Goal: Task Accomplishment & Management: Use online tool/utility

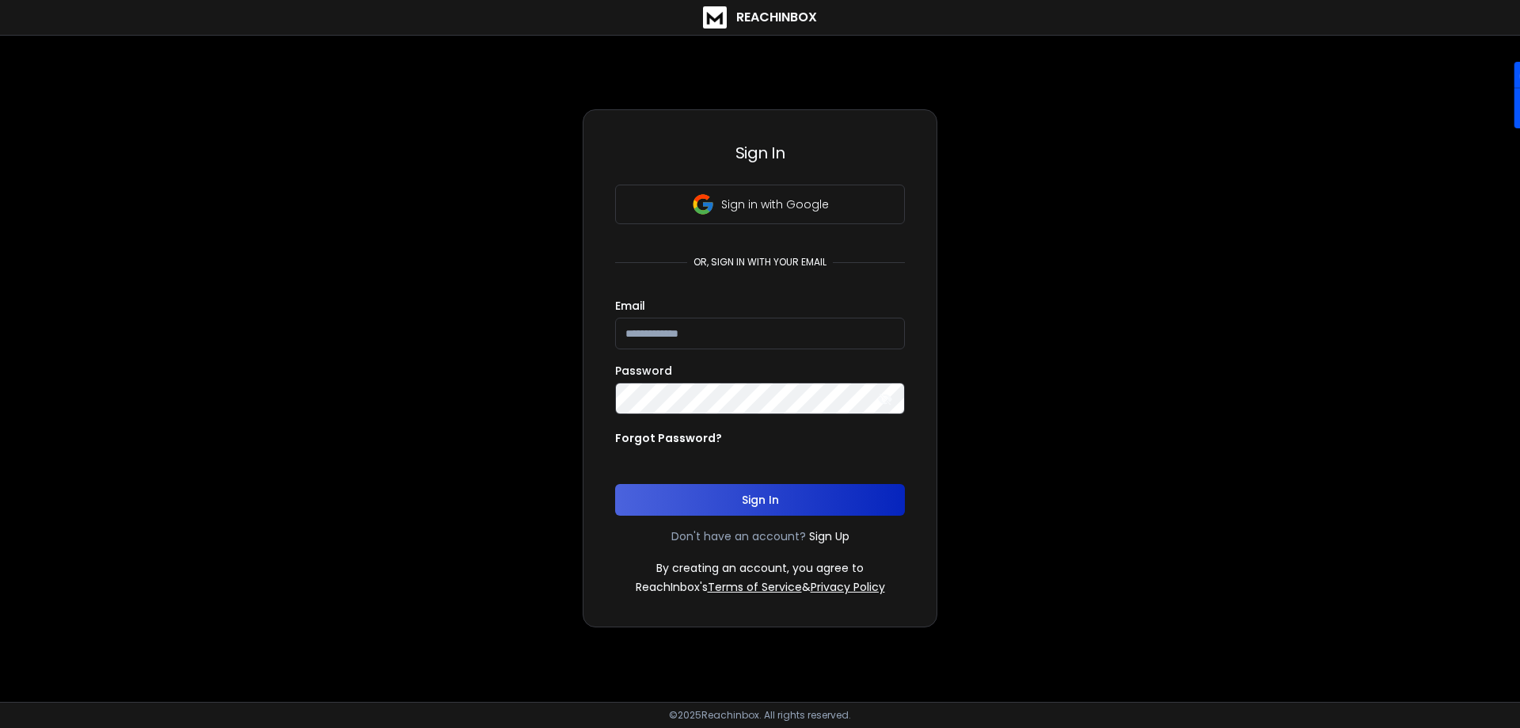
type input "**********"
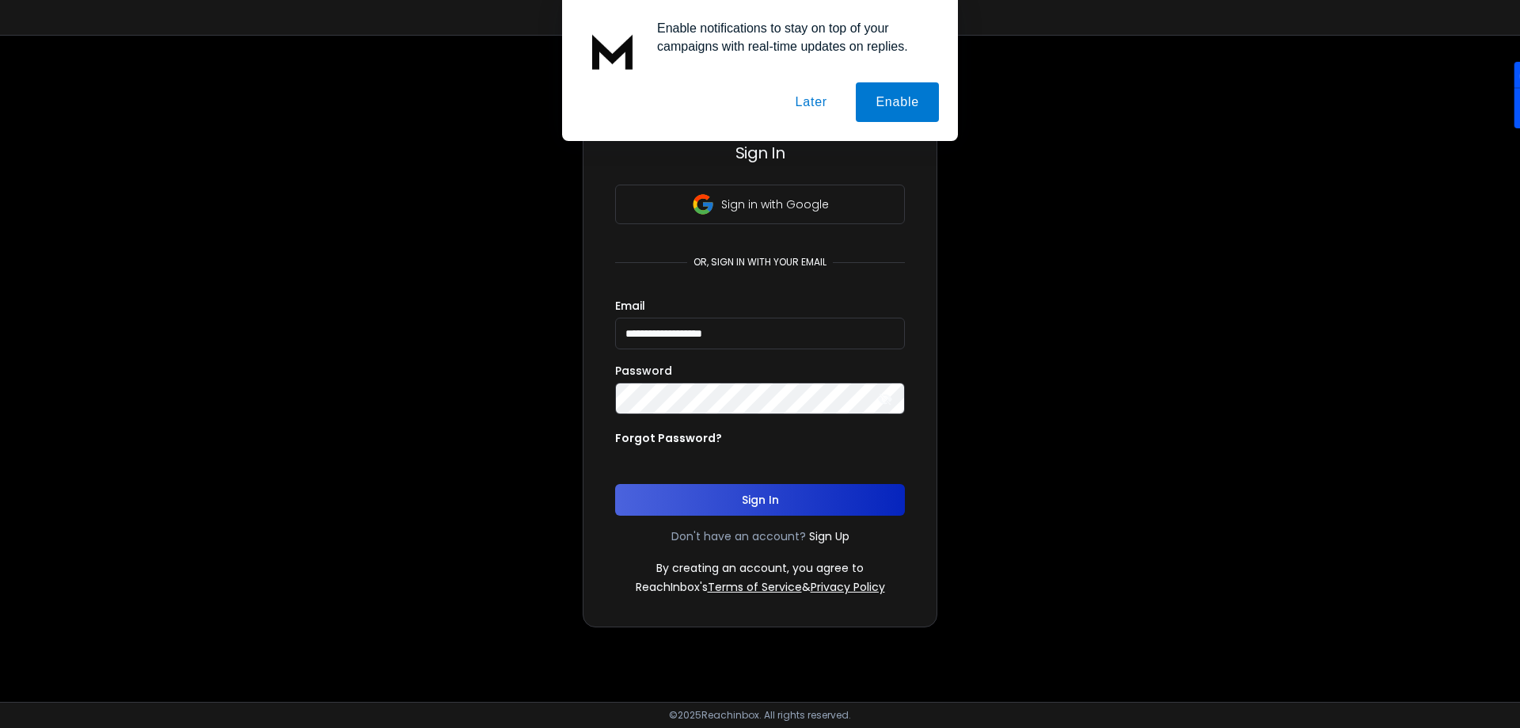
click at [717, 507] on button "Sign In" at bounding box center [760, 500] width 290 height 32
click at [821, 106] on button "Later" at bounding box center [810, 102] width 71 height 40
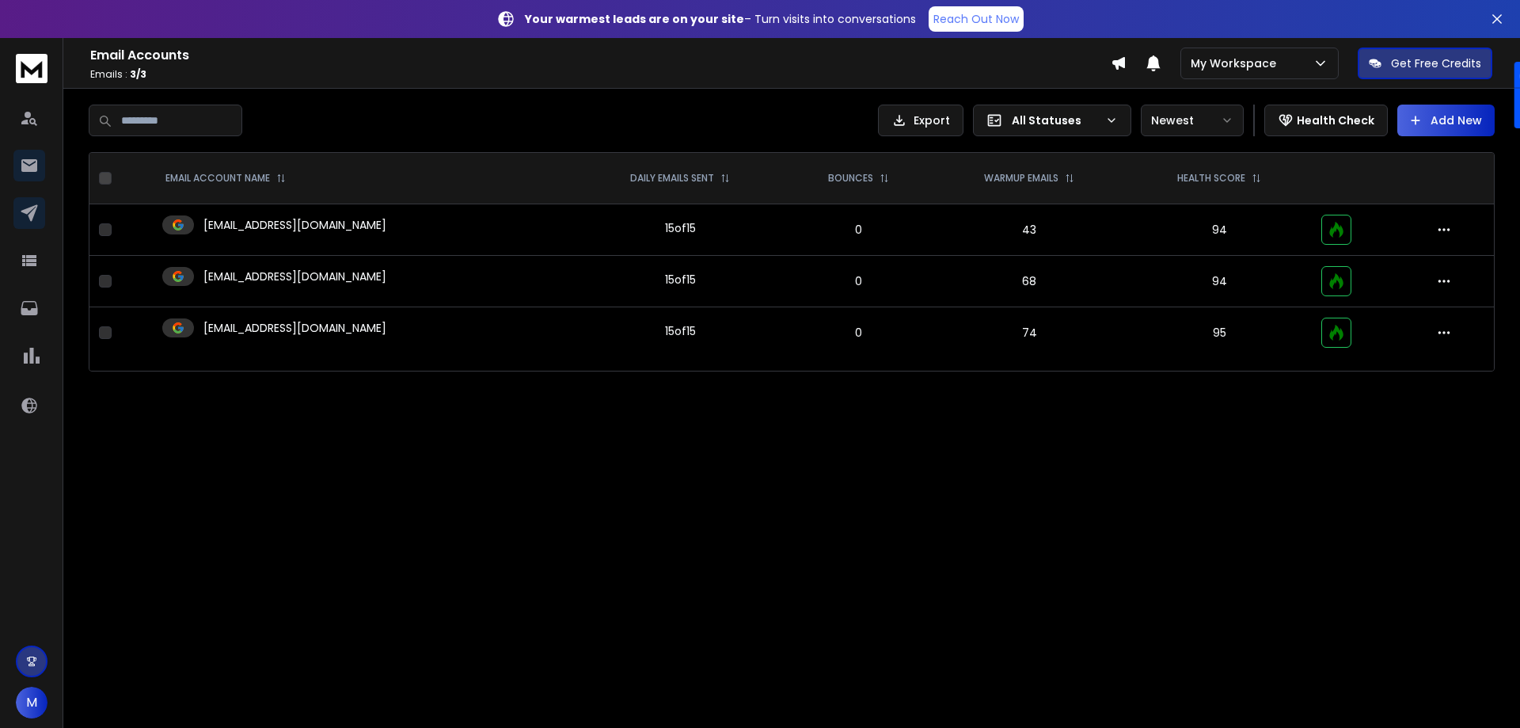
click at [28, 213] on icon at bounding box center [29, 212] width 17 height 17
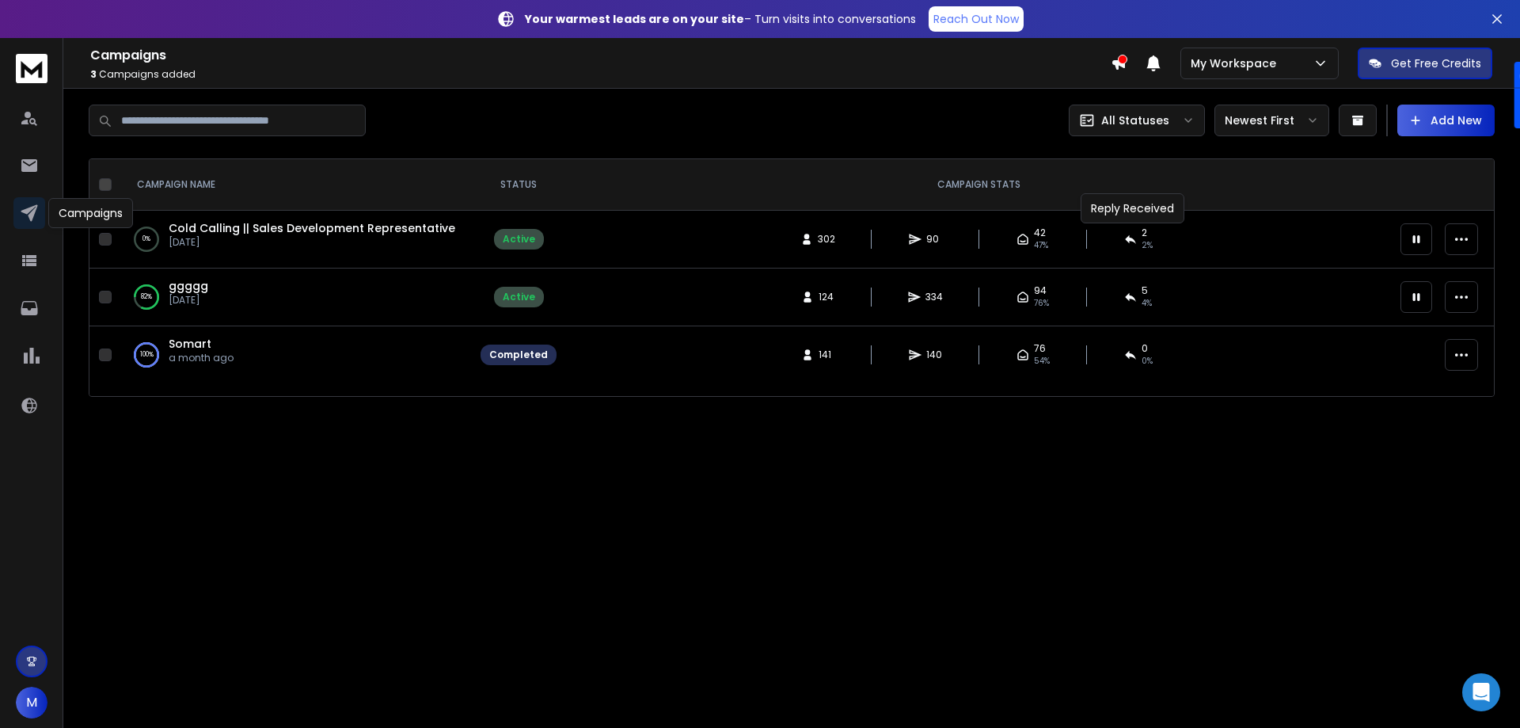
click at [1142, 235] on span "2" at bounding box center [1145, 232] width 6 height 13
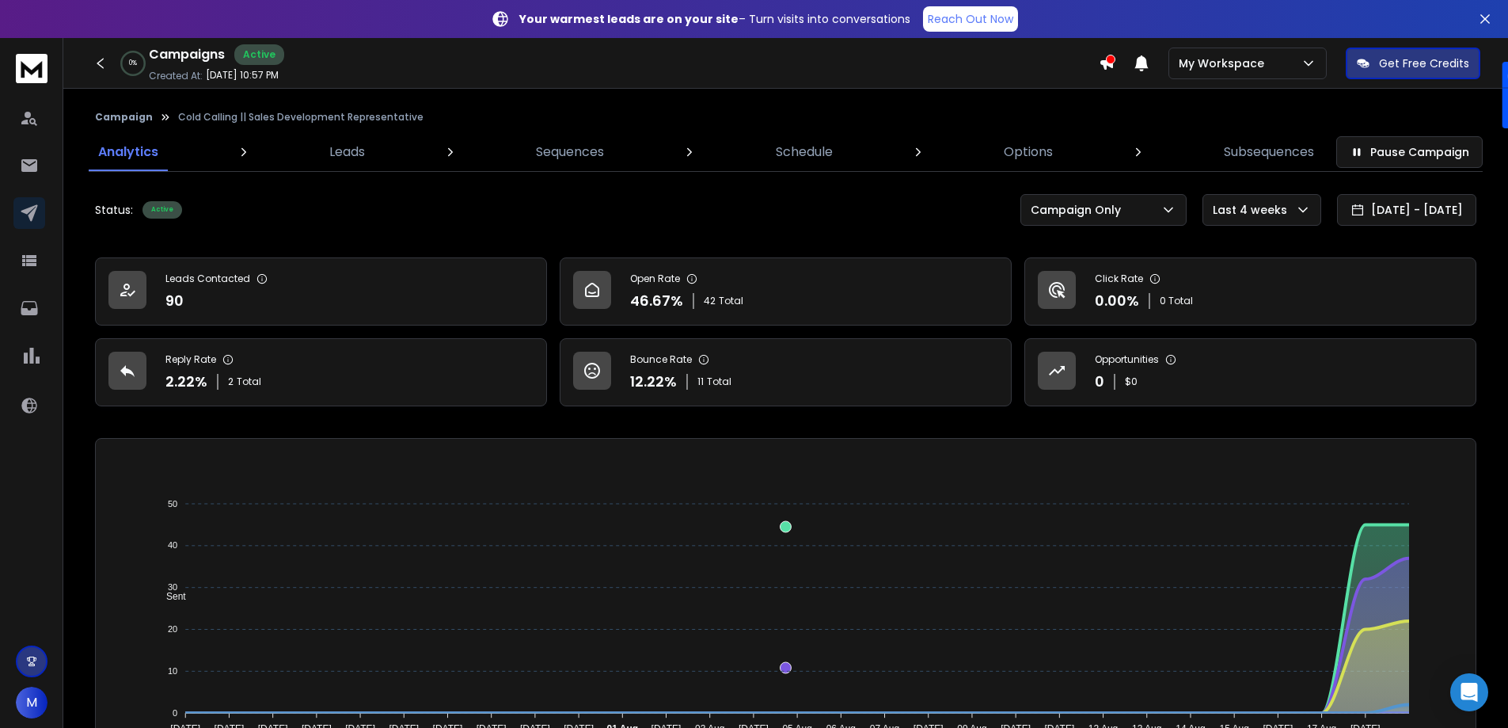
click at [187, 356] on p "Reply Rate" at bounding box center [190, 359] width 51 height 13
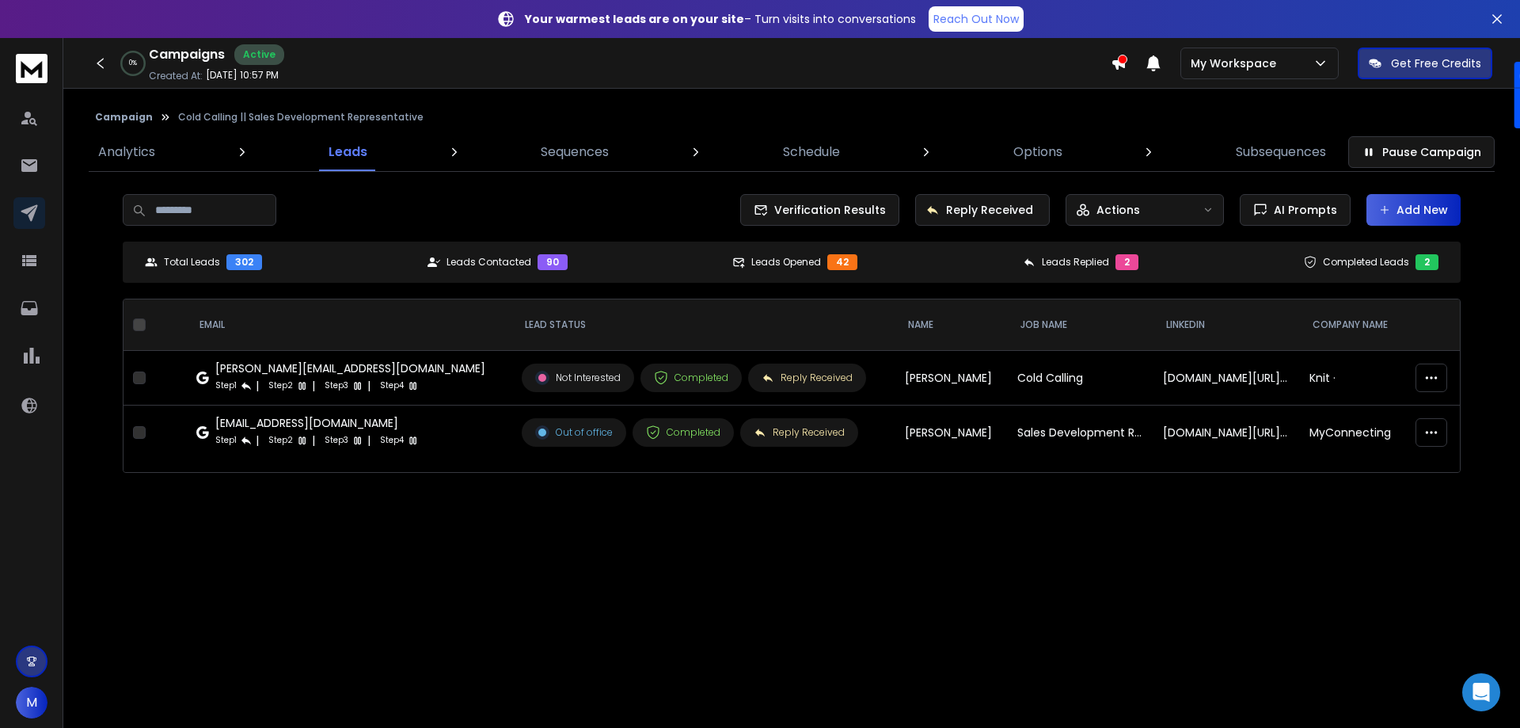
click at [789, 429] on div "Reply Received" at bounding box center [799, 432] width 91 height 13
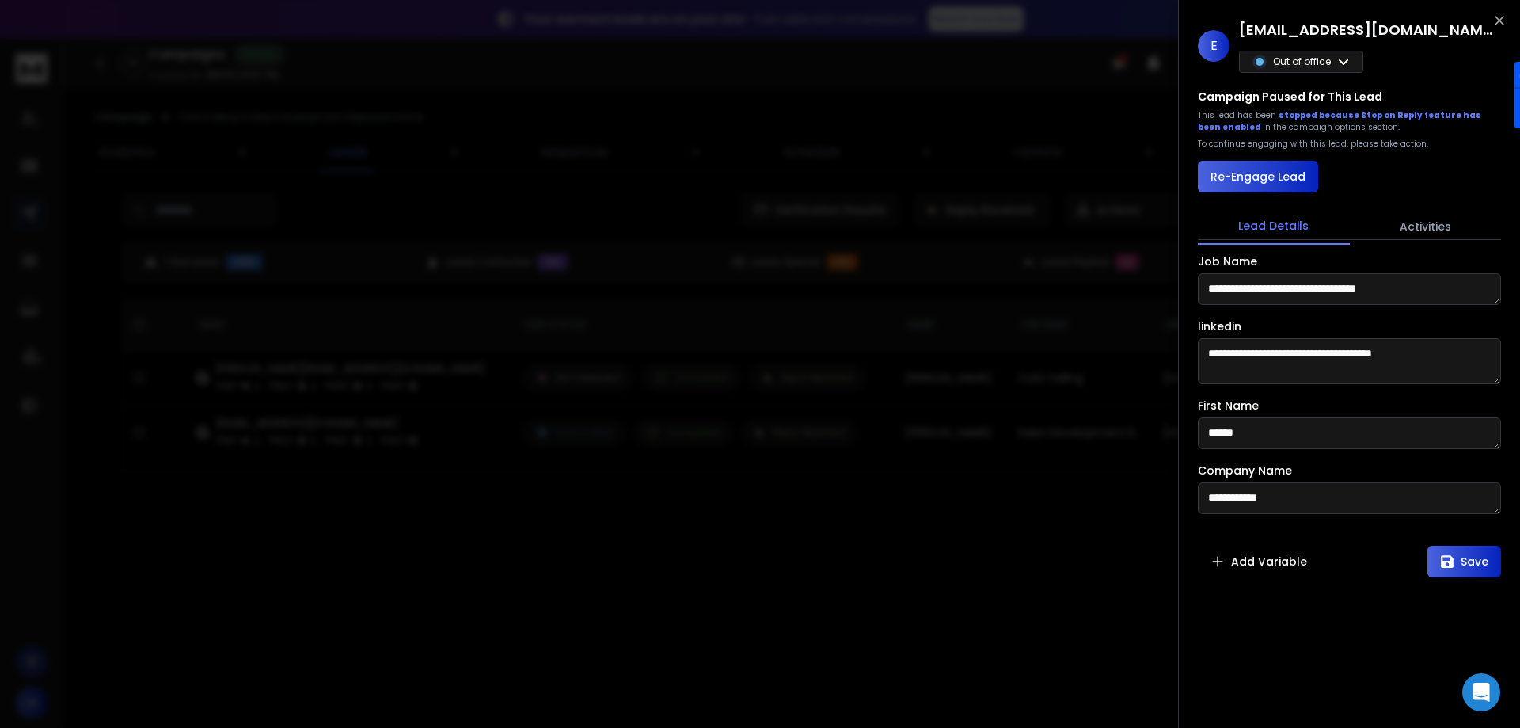
click at [826, 495] on div at bounding box center [760, 364] width 1520 height 728
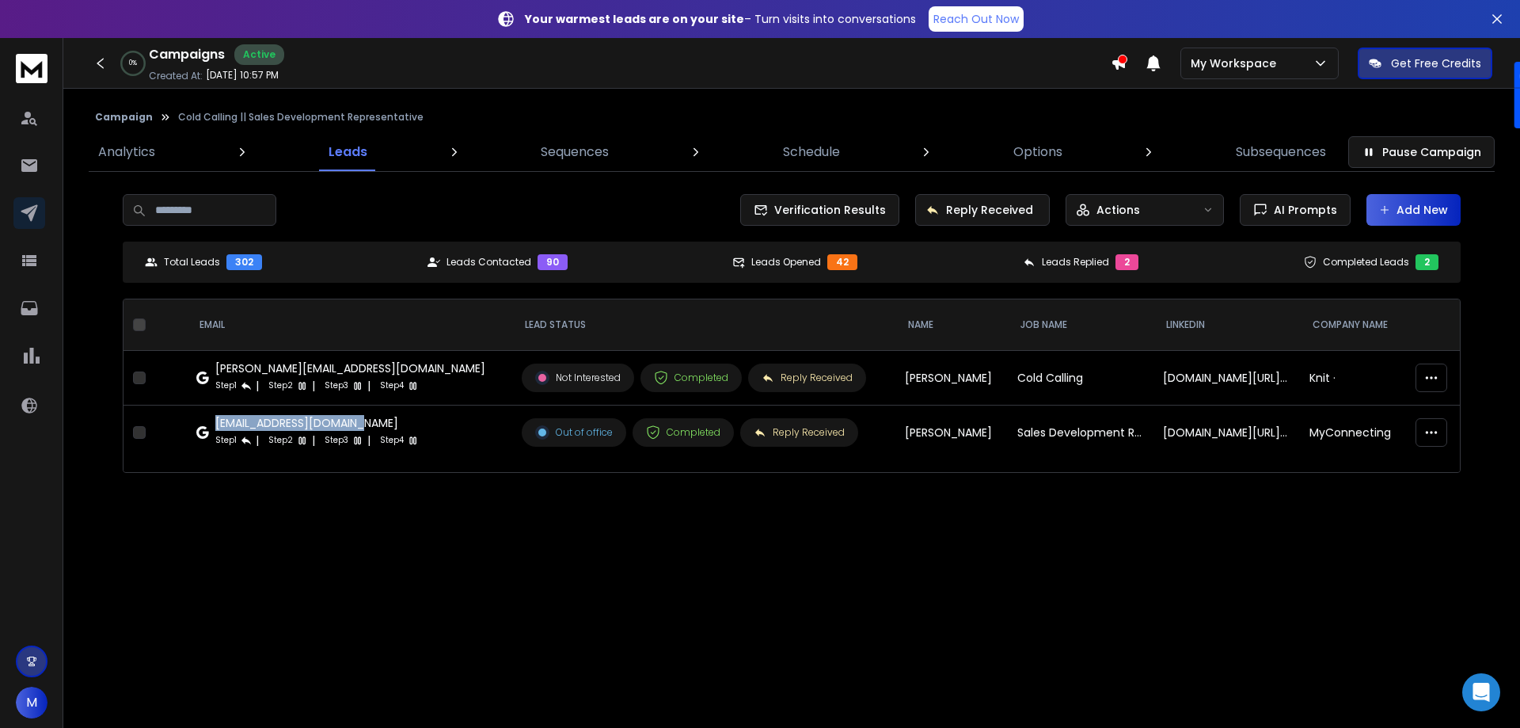
drag, startPoint x: 212, startPoint y: 409, endPoint x: 367, endPoint y: 415, distance: 154.5
click at [367, 415] on td "[EMAIL_ADDRESS][DOMAIN_NAME] Step 1 | Step 2 | Step 3 | Step 4" at bounding box center [349, 432] width 325 height 55
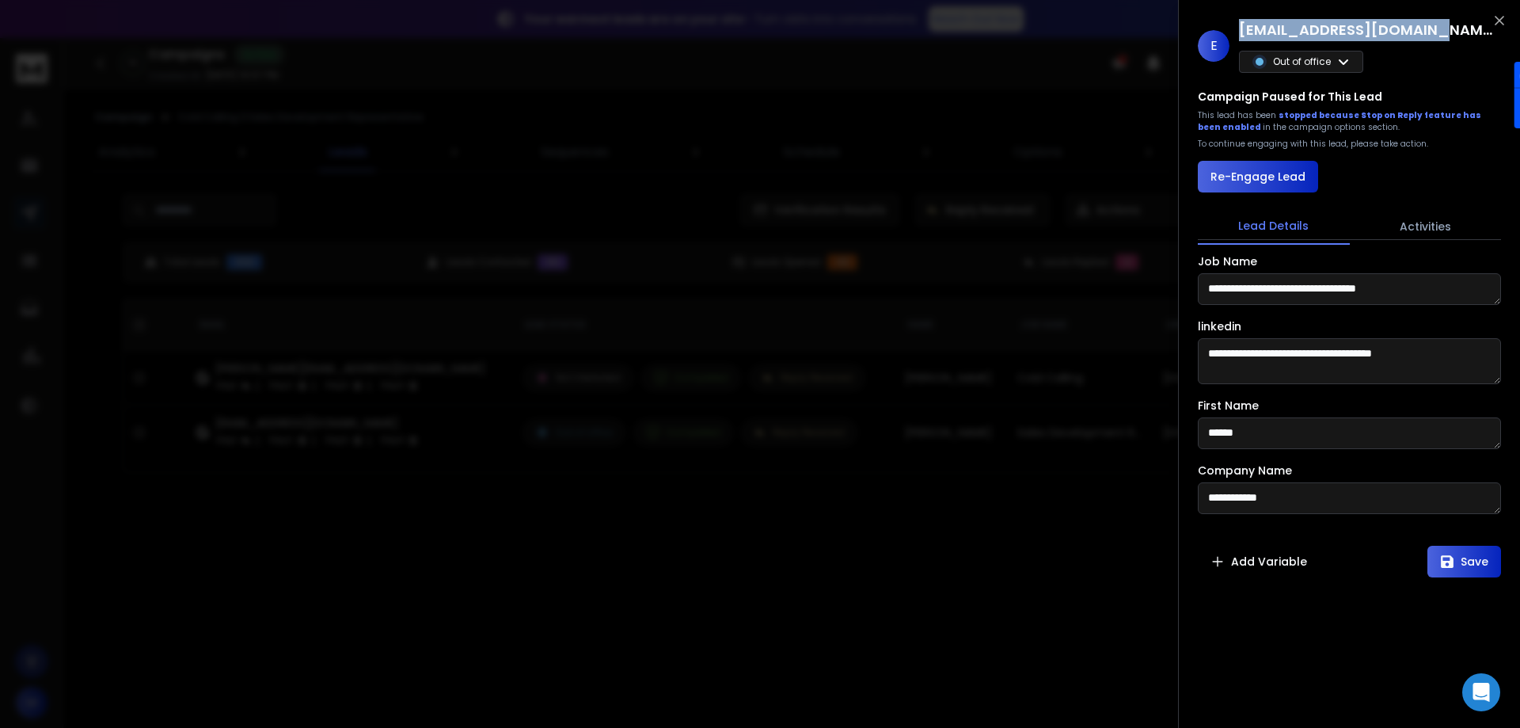
drag, startPoint x: 367, startPoint y: 415, endPoint x: 1236, endPoint y: 24, distance: 953.2
click at [1236, 24] on div "E [EMAIL_ADDRESS][DOMAIN_NAME] Out of office" at bounding box center [1349, 46] width 303 height 54
copy h1 "[EMAIL_ADDRESS][DOMAIN_NAME]"
